Goal: Find specific page/section: Find specific page/section

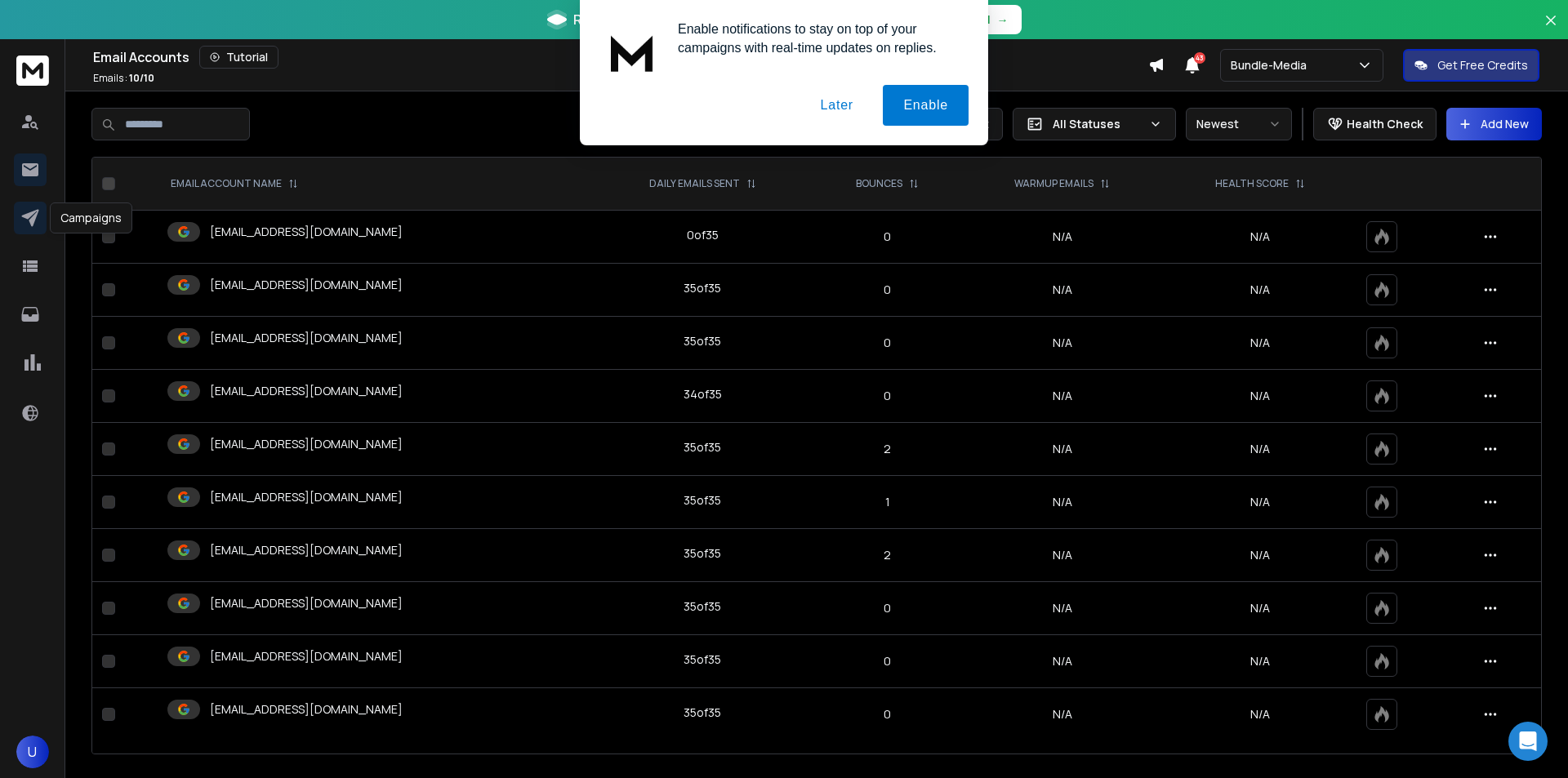
click at [16, 217] on link at bounding box center [29, 217] width 32 height 32
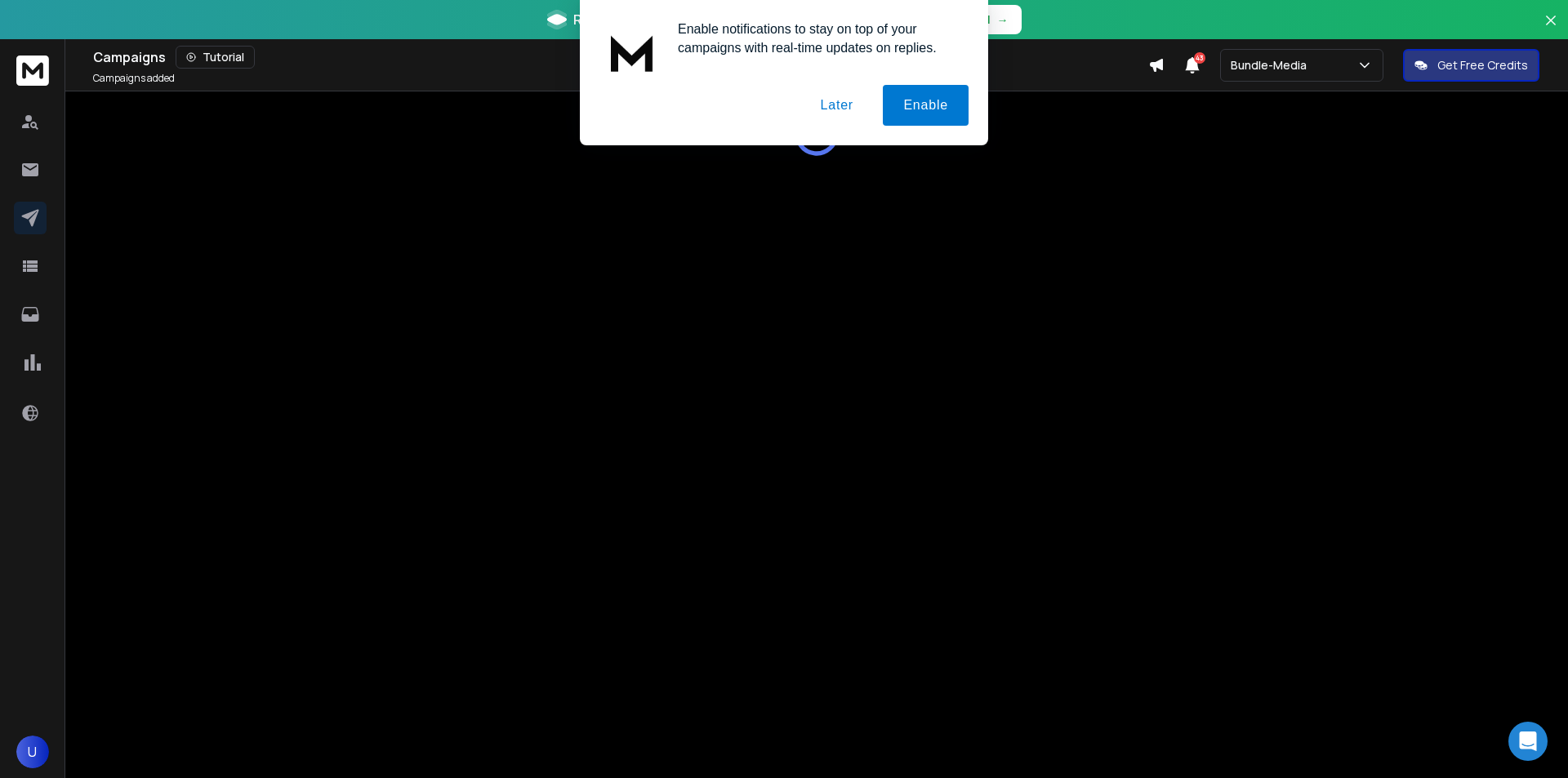
click at [849, 107] on button "Later" at bounding box center [836, 106] width 73 height 41
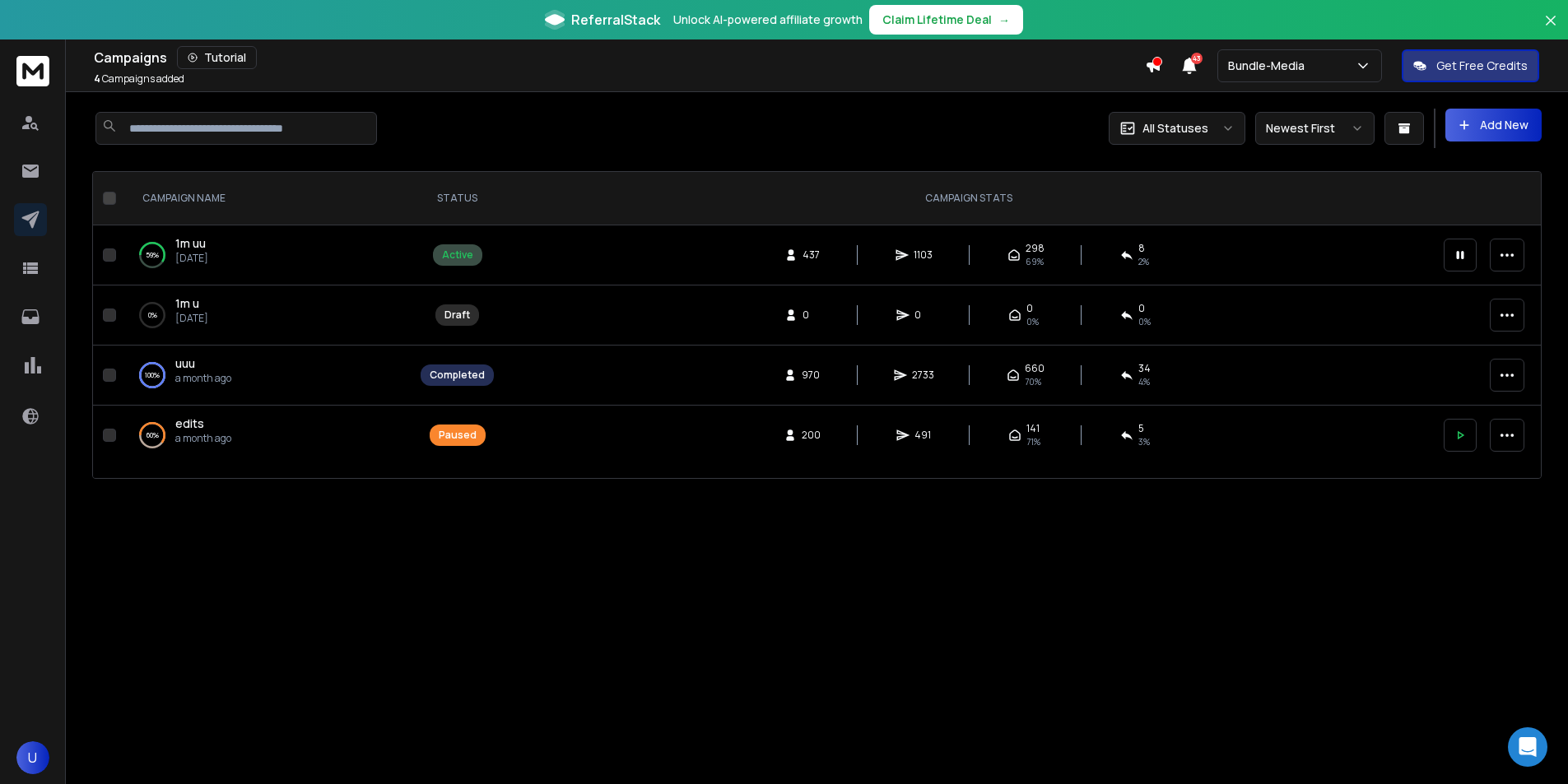
click at [187, 252] on p "[DATE]" at bounding box center [191, 258] width 33 height 13
click at [186, 245] on span "1m uu" at bounding box center [190, 243] width 31 height 16
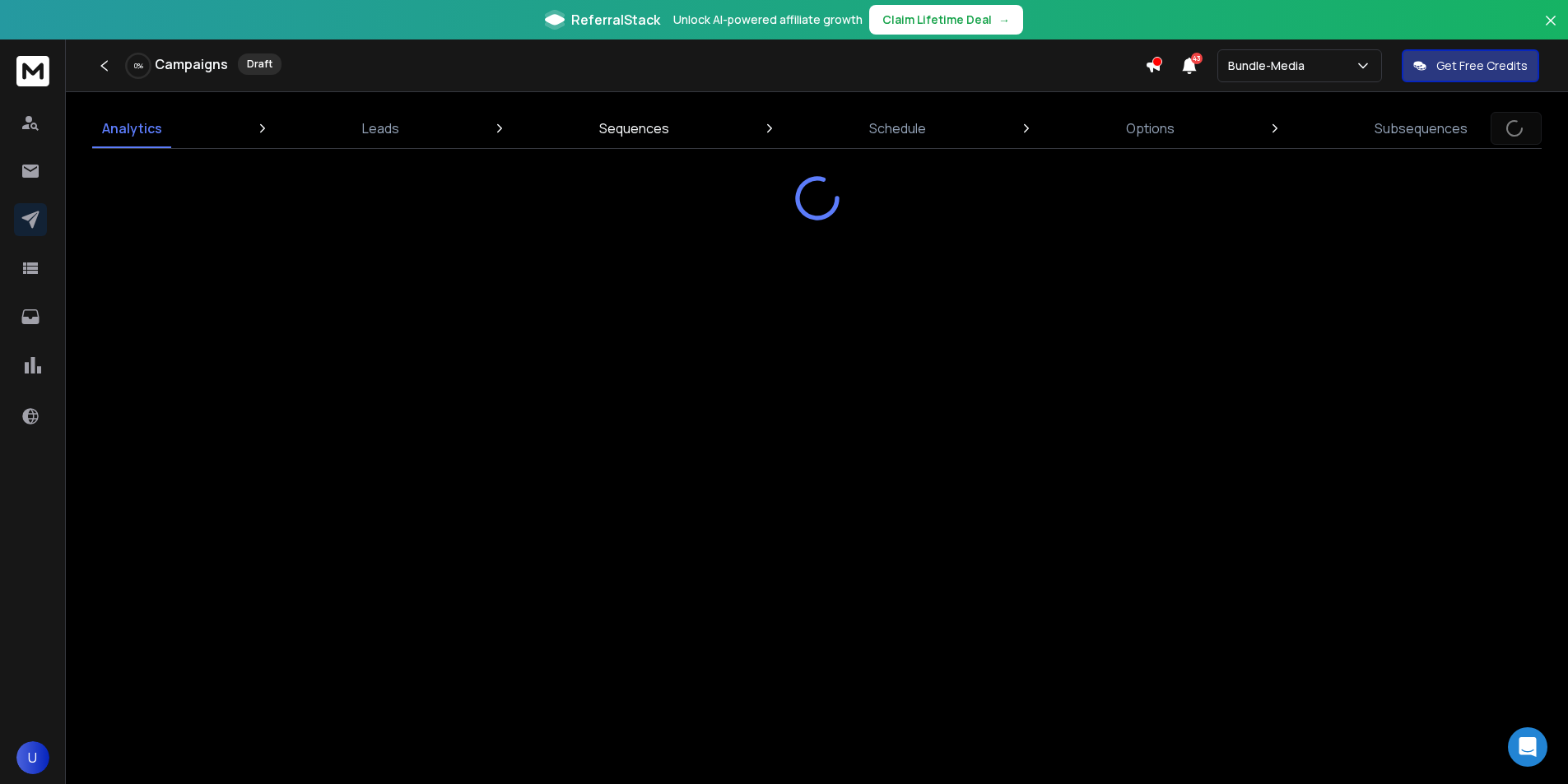
click at [613, 135] on p "Sequences" at bounding box center [633, 128] width 70 height 20
click at [639, 132] on p "Sequences" at bounding box center [633, 128] width 70 height 20
click at [622, 132] on p "Sequences" at bounding box center [633, 128] width 70 height 20
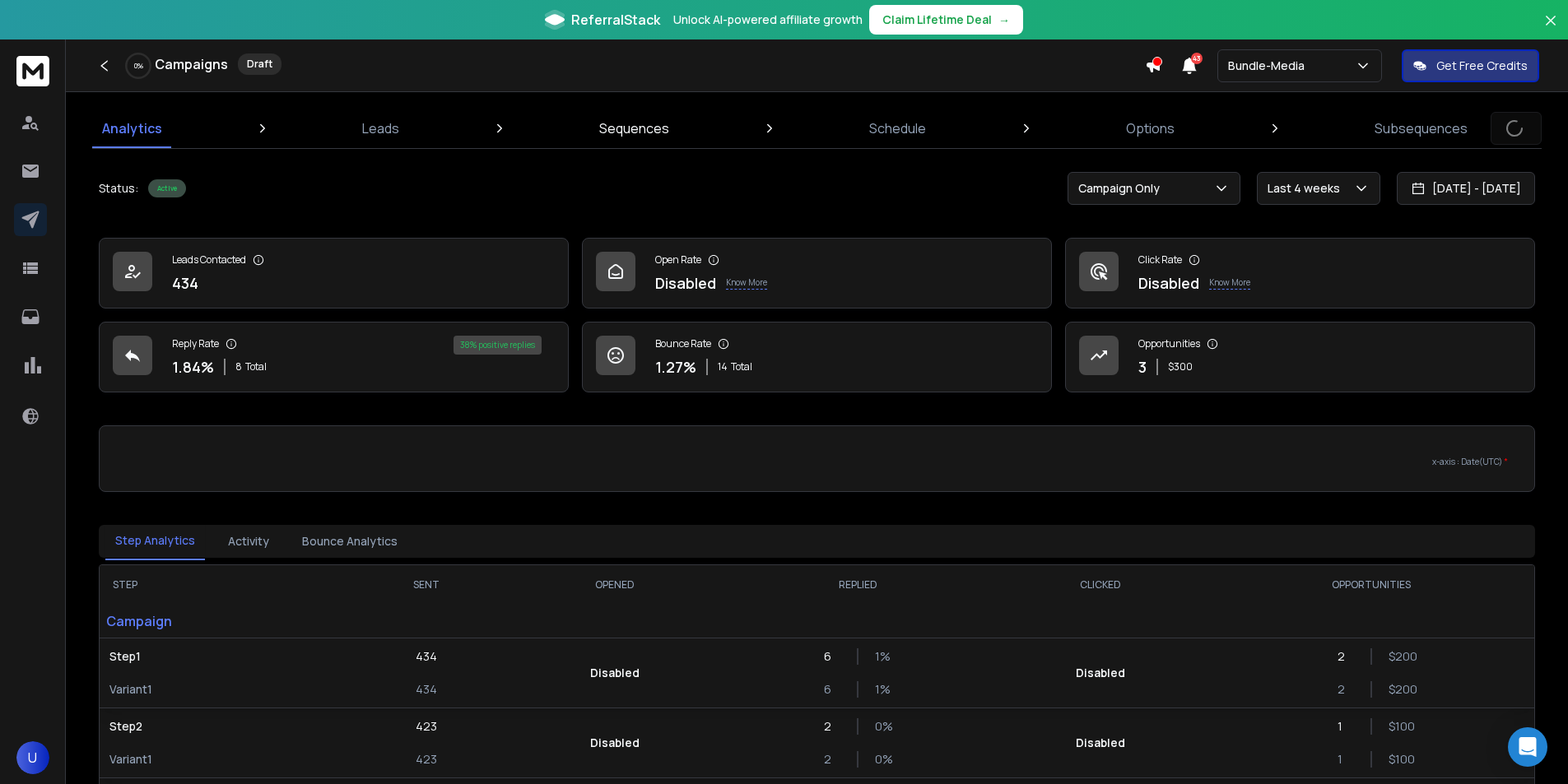
click at [622, 132] on p "Sequences" at bounding box center [633, 128] width 70 height 20
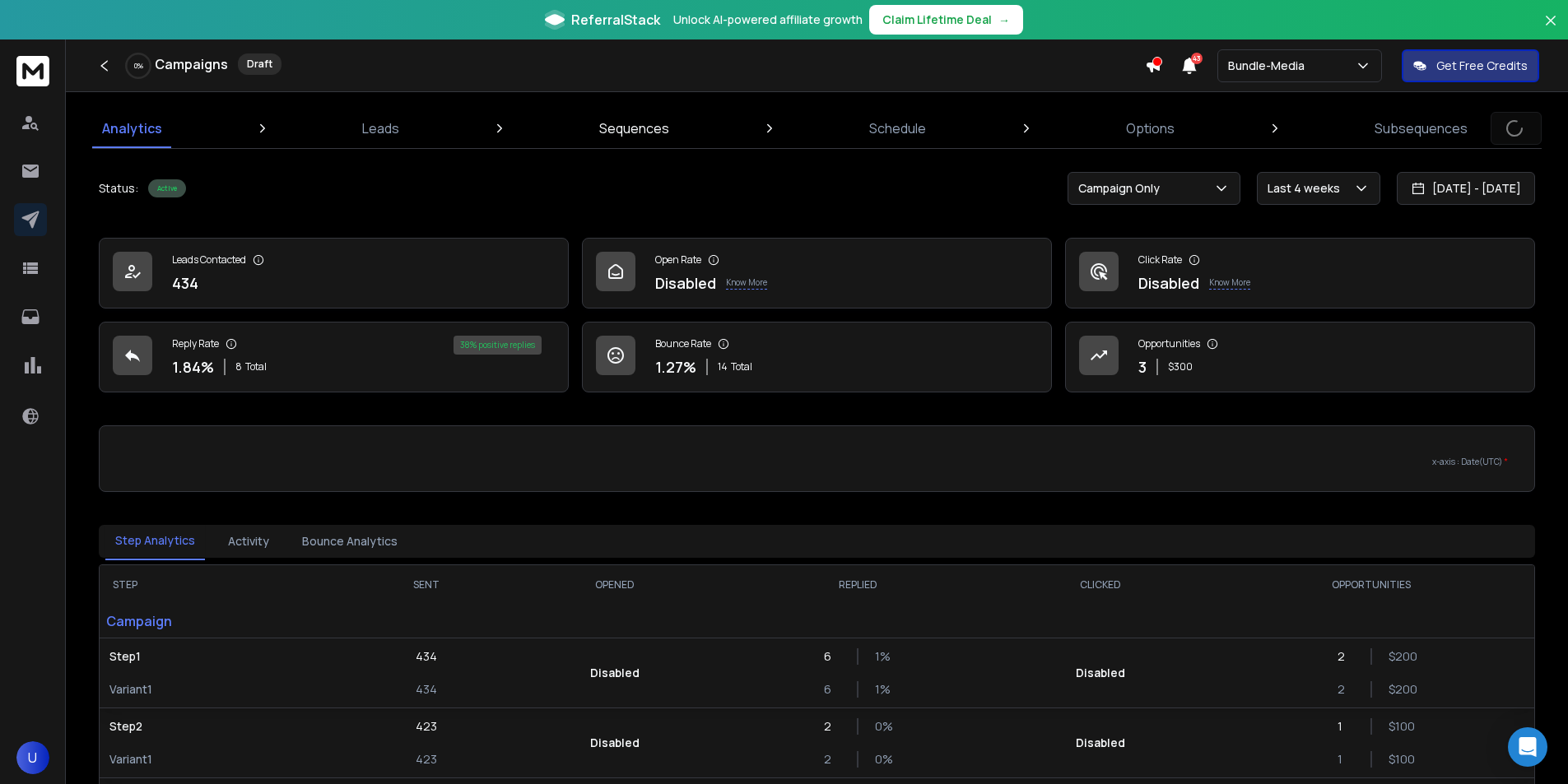
click at [622, 132] on p "Sequences" at bounding box center [633, 128] width 70 height 20
click at [621, 132] on p "Sequences" at bounding box center [633, 128] width 70 height 20
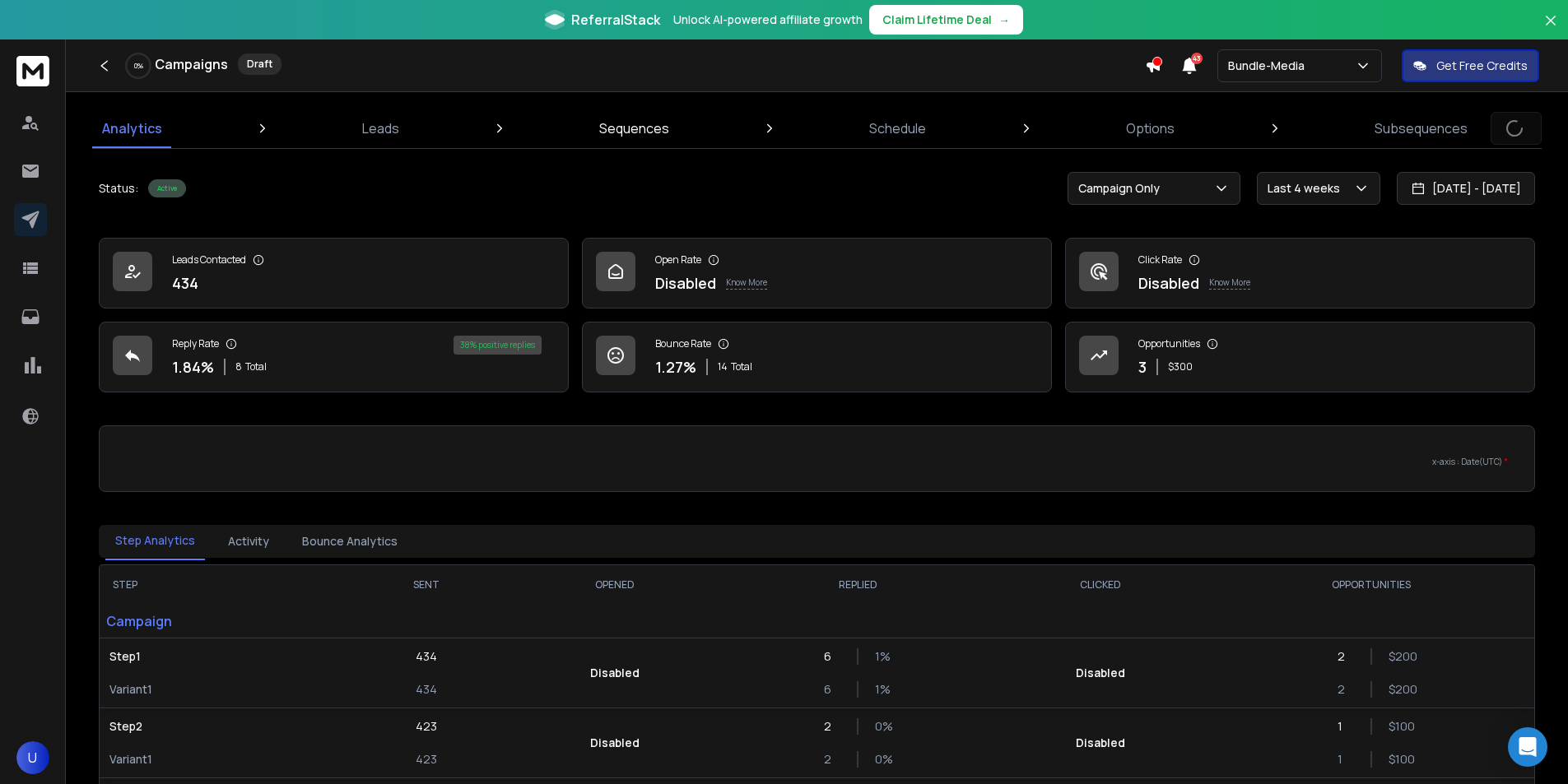
click at [621, 132] on p "Sequences" at bounding box center [633, 128] width 70 height 20
click at [619, 133] on p "Sequences" at bounding box center [633, 128] width 70 height 20
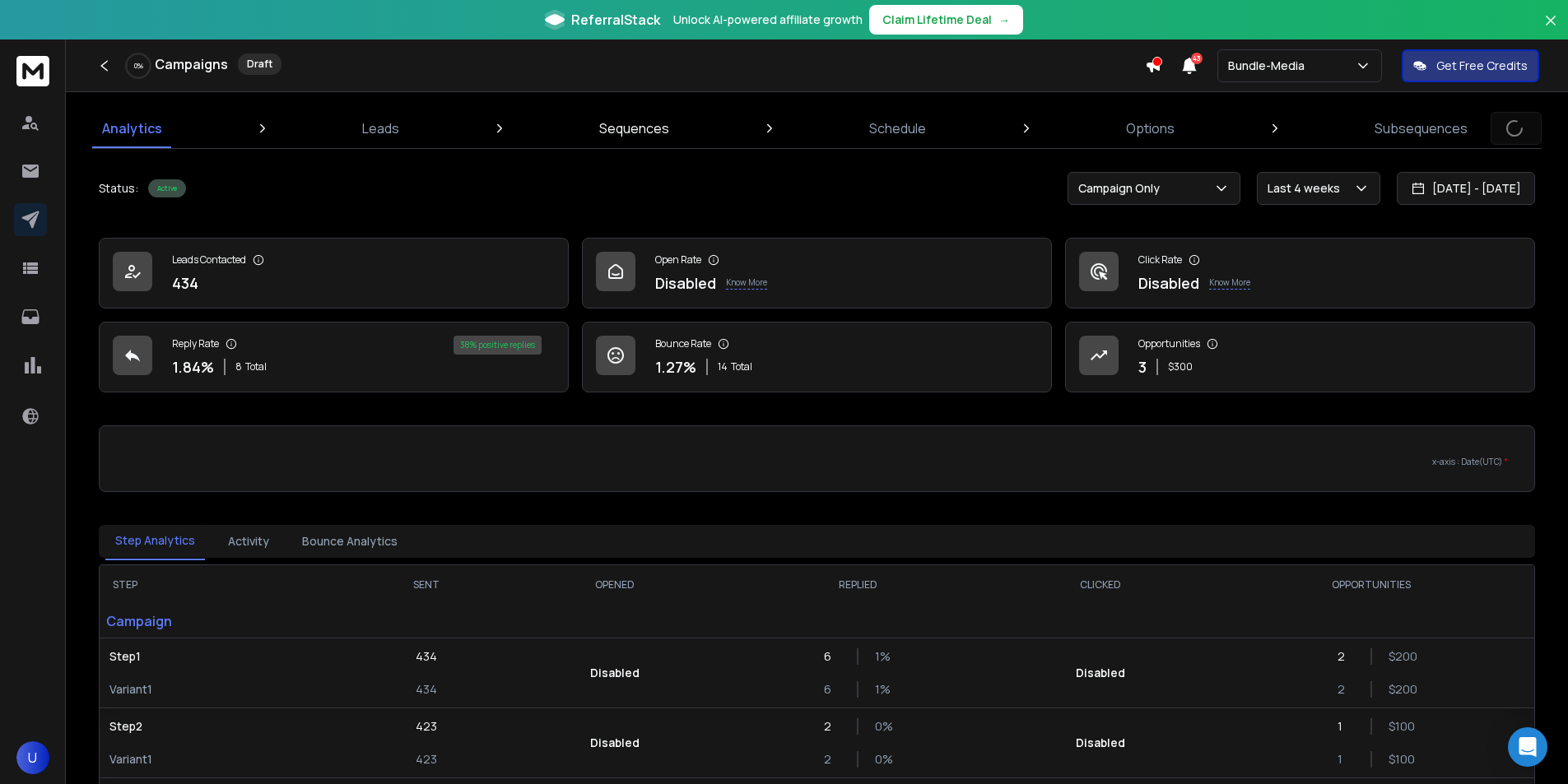
click at [619, 133] on p "Sequences" at bounding box center [633, 128] width 70 height 20
click at [609, 126] on p "Sequences" at bounding box center [633, 128] width 70 height 20
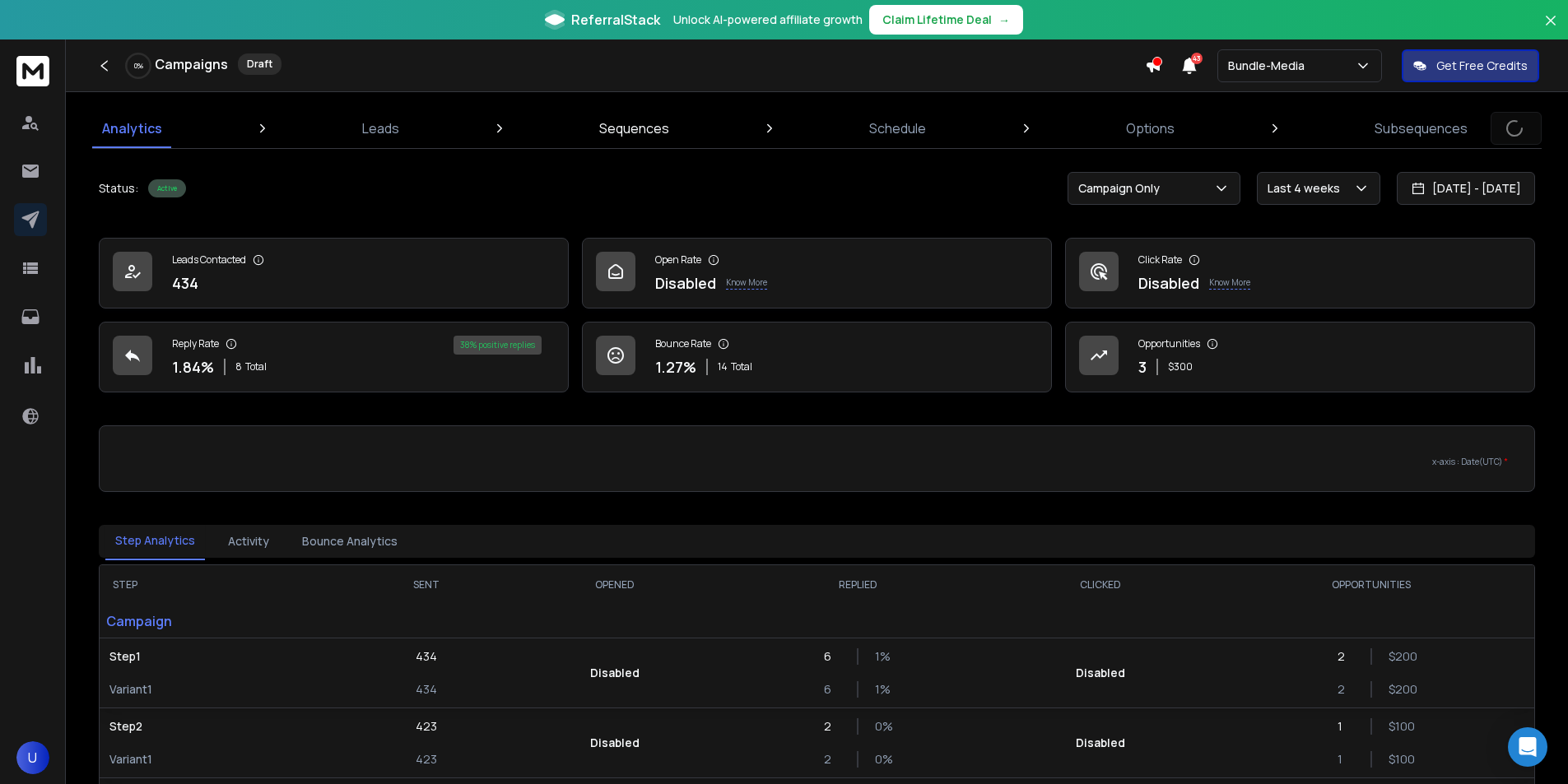
click at [609, 126] on p "Sequences" at bounding box center [633, 128] width 70 height 20
click at [667, 132] on p "Sequences" at bounding box center [633, 128] width 70 height 20
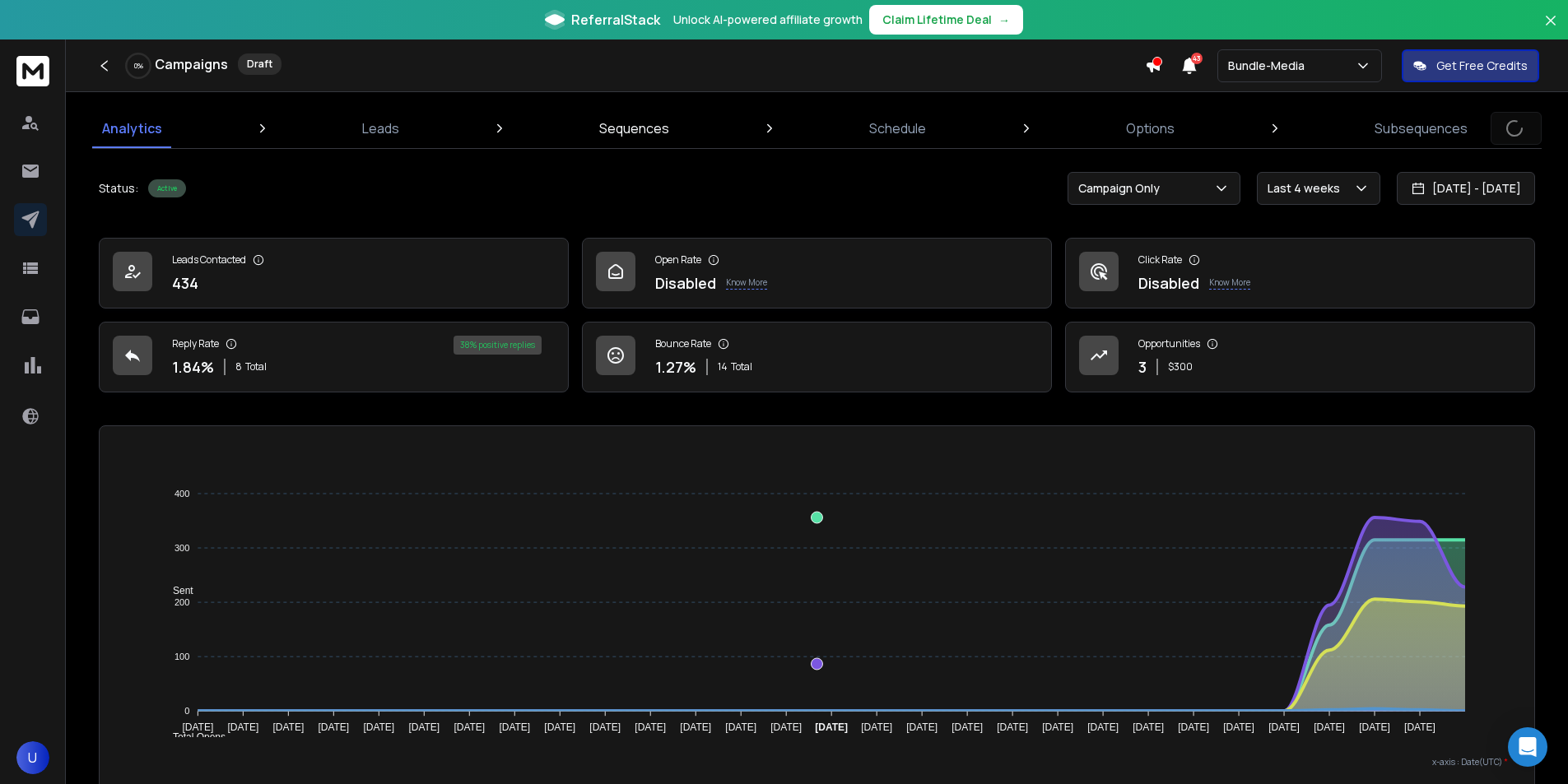
click at [645, 115] on link "Sequences" at bounding box center [633, 128] width 90 height 39
click at [653, 126] on p "Sequences" at bounding box center [633, 128] width 70 height 20
